Goal: Task Accomplishment & Management: Manage account settings

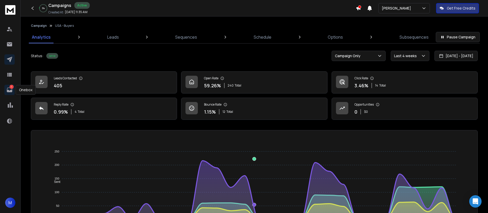
click at [9, 91] on icon at bounding box center [9, 90] width 5 height 5
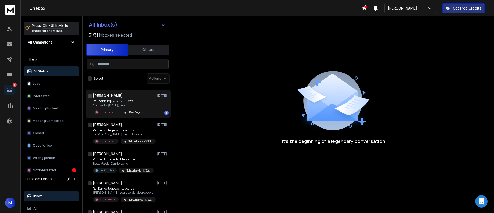
click at [121, 101] on p "Re: Planning S/S 2026? Let’s" at bounding box center [119, 101] width 53 height 4
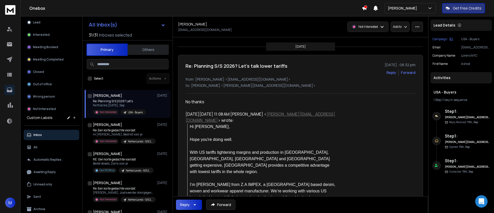
scroll to position [73, 0]
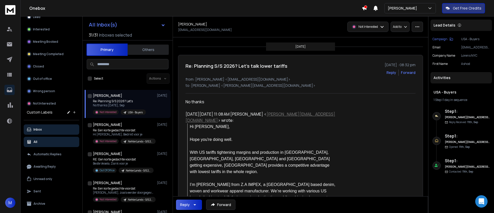
click at [39, 137] on button "All" at bounding box center [52, 142] width 56 height 10
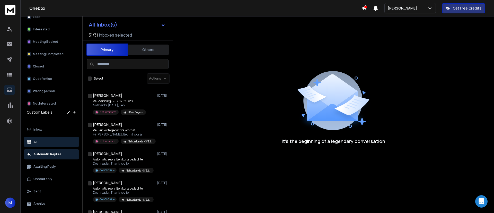
click at [40, 152] on p "Automatic Replies" at bounding box center [47, 154] width 28 height 4
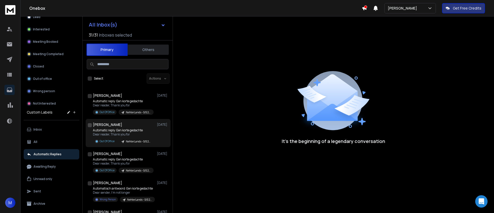
click at [100, 125] on h1 "Zoë Holman" at bounding box center [107, 124] width 29 height 5
